Goal: Information Seeking & Learning: Learn about a topic

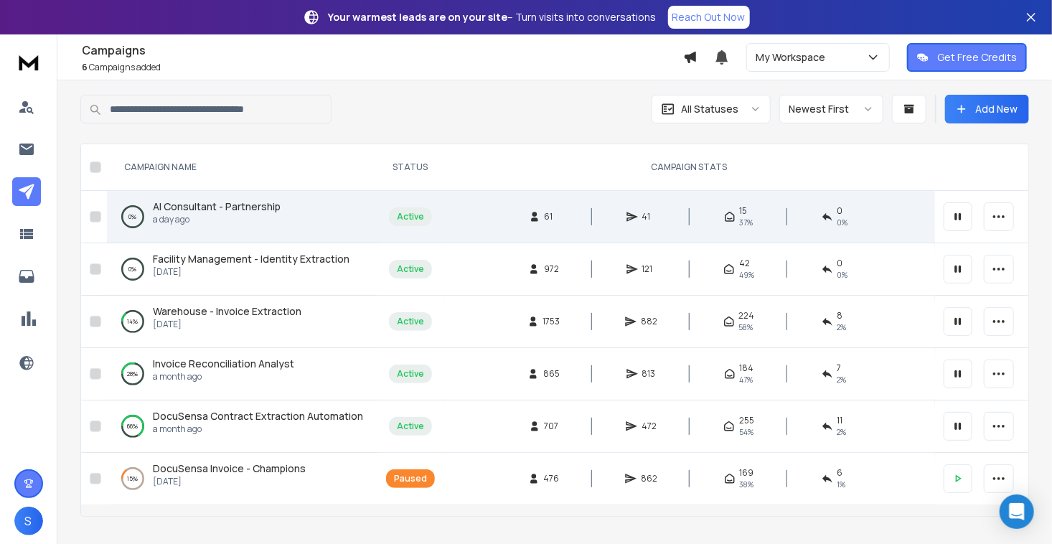
click at [533, 218] on icon at bounding box center [534, 219] width 6 height 4
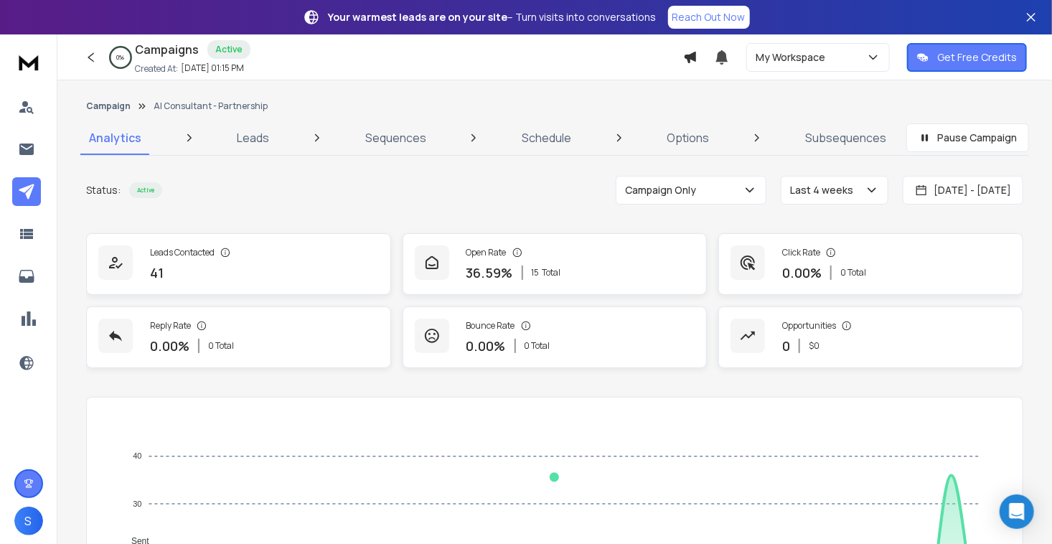
click at [284, 146] on div "Analytics Leads Sequences Schedule Options Subsequences" at bounding box center [487, 138] width 815 height 34
click at [269, 139] on link "Leads" at bounding box center [253, 138] width 50 height 34
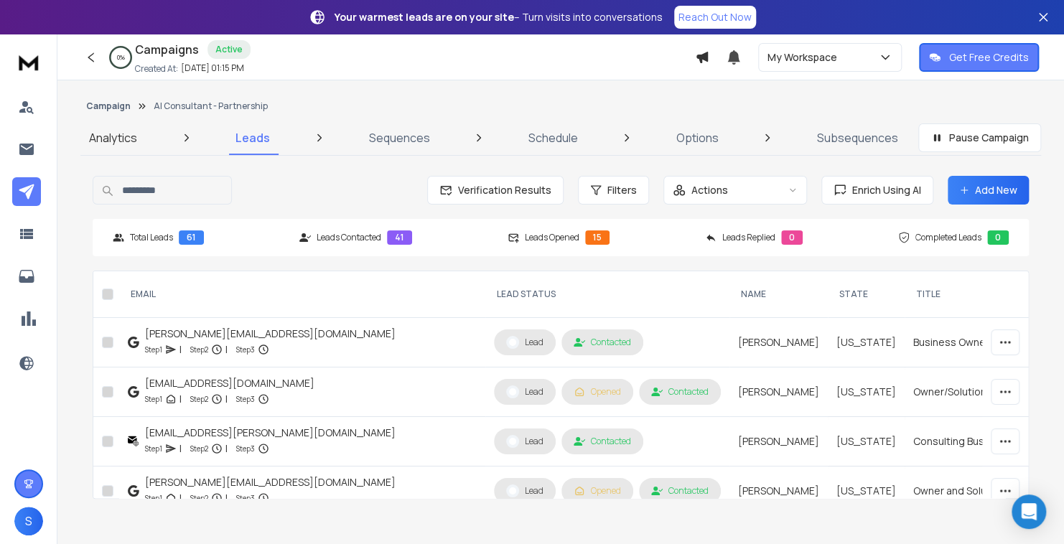
click at [115, 142] on p "Analytics" at bounding box center [113, 137] width 48 height 17
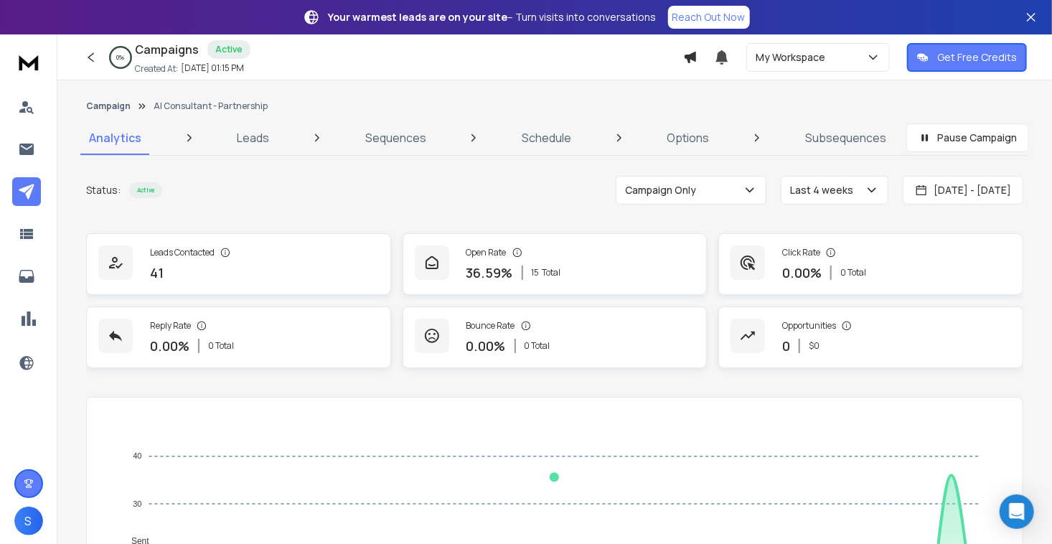
click at [126, 103] on button "Campaign" at bounding box center [108, 105] width 45 height 11
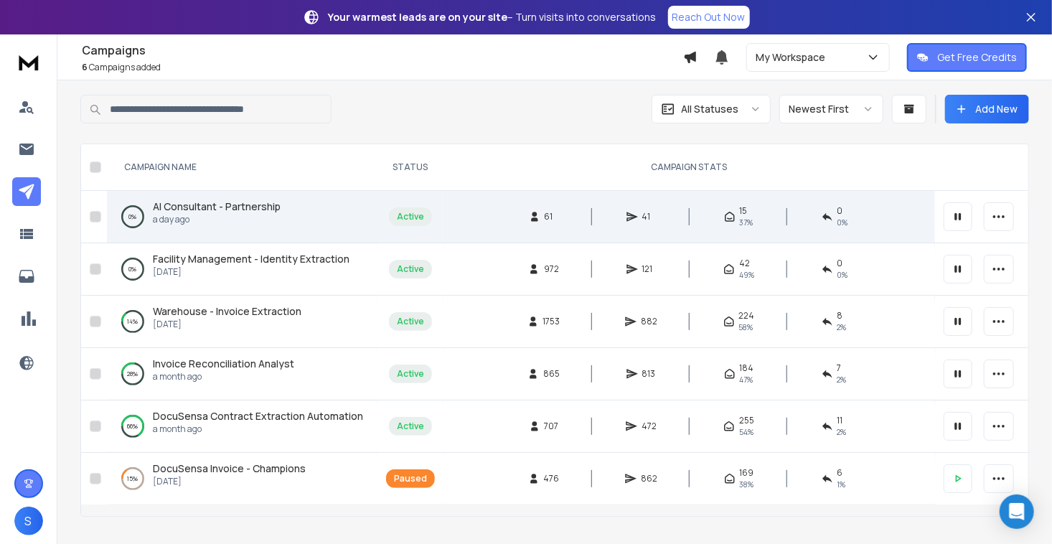
click at [169, 211] on span "AI Consultant - Partnership" at bounding box center [217, 207] width 128 height 14
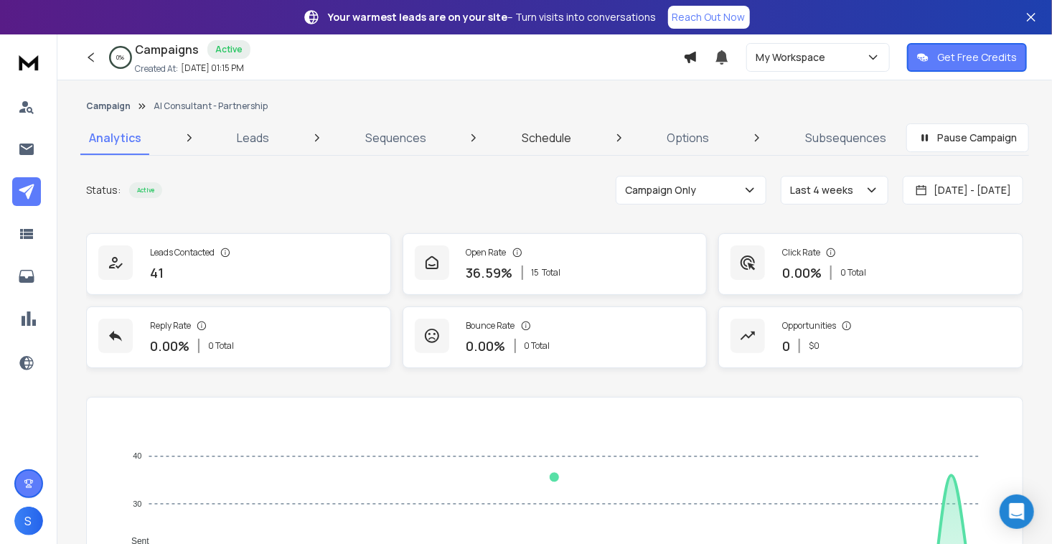
click at [534, 144] on p "Schedule" at bounding box center [547, 137] width 50 height 17
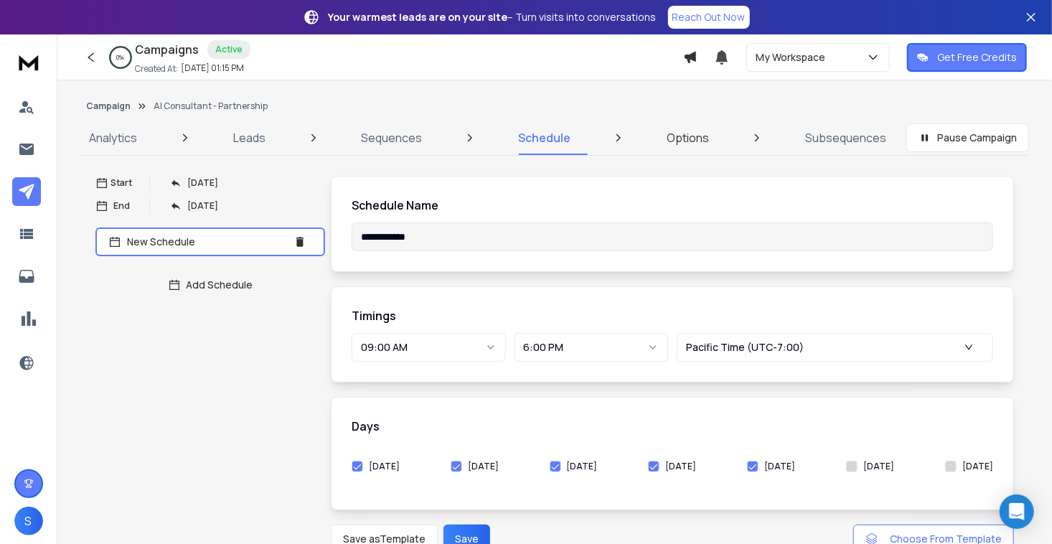
click at [689, 134] on p "Options" at bounding box center [688, 137] width 42 height 17
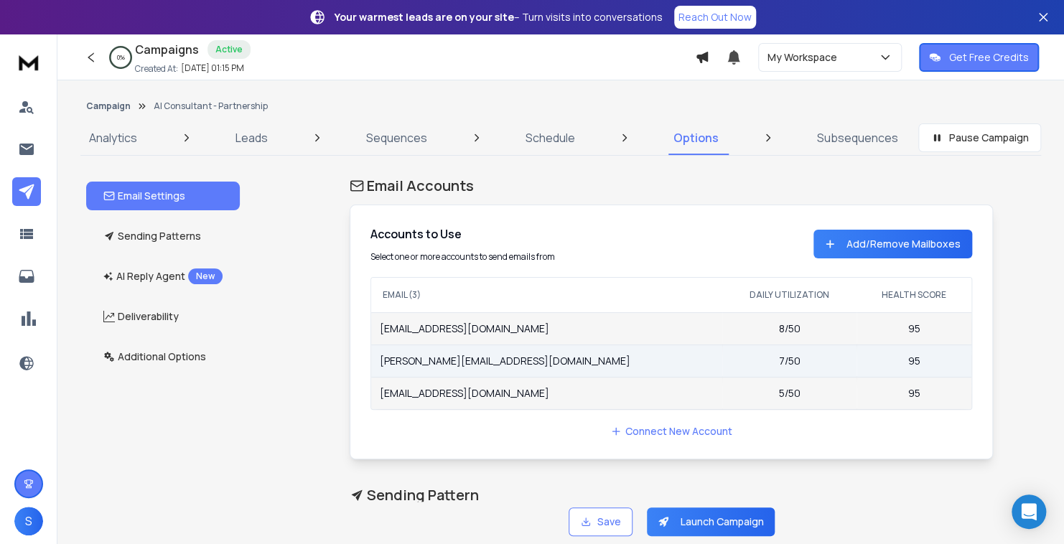
click at [394, 356] on p "[PERSON_NAME][EMAIL_ADDRESS][DOMAIN_NAME]" at bounding box center [505, 361] width 250 height 14
click at [414, 339] on td "[EMAIL_ADDRESS][DOMAIN_NAME]" at bounding box center [546, 328] width 351 height 32
click at [400, 359] on p "[PERSON_NAME][EMAIL_ADDRESS][DOMAIN_NAME]" at bounding box center [505, 361] width 250 height 14
drag, startPoint x: 400, startPoint y: 359, endPoint x: 509, endPoint y: 351, distance: 109.4
click at [509, 351] on td "[PERSON_NAME][EMAIL_ADDRESS][DOMAIN_NAME]" at bounding box center [546, 361] width 351 height 32
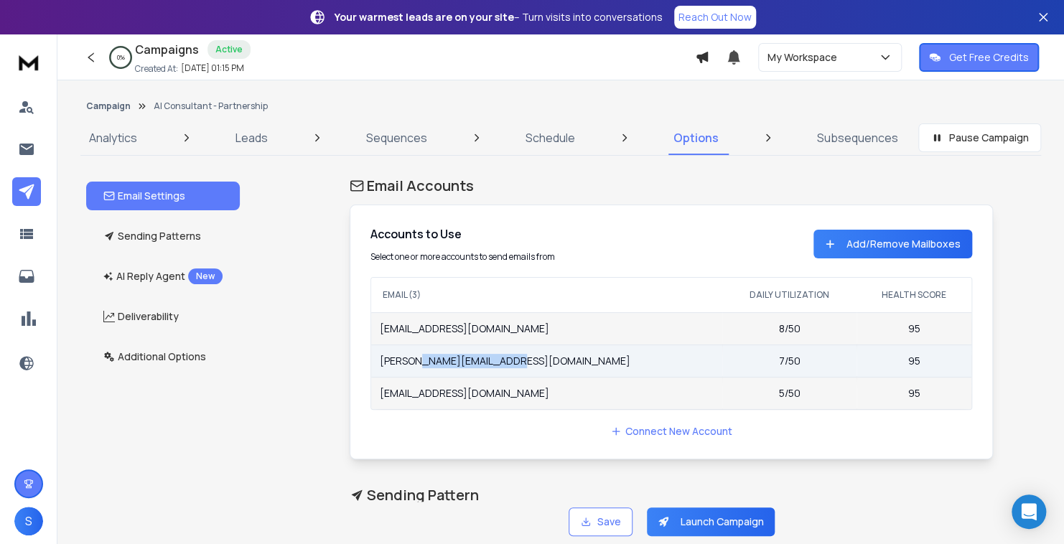
drag, startPoint x: 509, startPoint y: 351, endPoint x: 500, endPoint y: 355, distance: 9.3
click at [500, 355] on p "[PERSON_NAME][EMAIL_ADDRESS][DOMAIN_NAME]" at bounding box center [505, 361] width 250 height 14
drag, startPoint x: 394, startPoint y: 362, endPoint x: 490, endPoint y: 357, distance: 95.6
click at [490, 357] on p "[PERSON_NAME][EMAIL_ADDRESS][DOMAIN_NAME]" at bounding box center [505, 361] width 250 height 14
drag, startPoint x: 490, startPoint y: 357, endPoint x: 515, endPoint y: 360, distance: 25.3
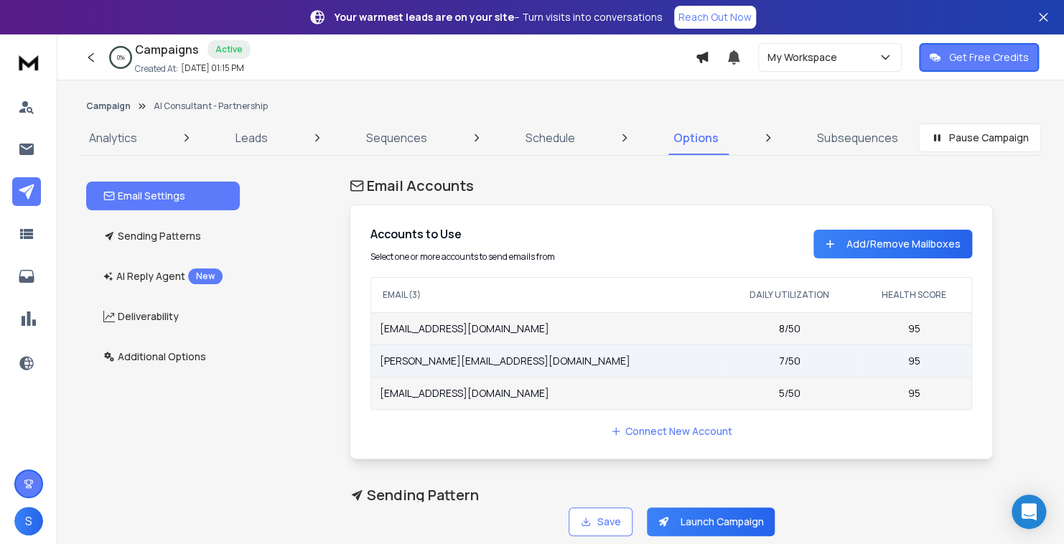
click at [516, 357] on div "[PERSON_NAME][EMAIL_ADDRESS][DOMAIN_NAME]" at bounding box center [547, 361] width 334 height 14
click at [130, 136] on p "Analytics" at bounding box center [113, 137] width 48 height 17
